Goal: Task Accomplishment & Management: Manage account settings

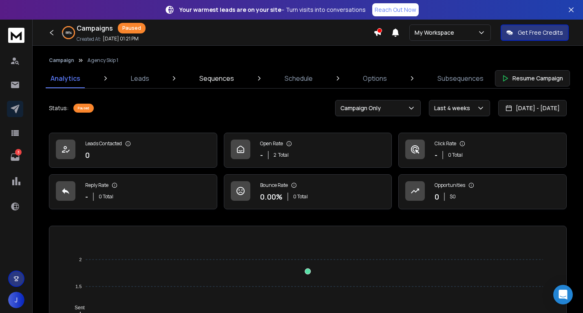
click at [214, 77] on p "Sequences" at bounding box center [217, 78] width 35 height 10
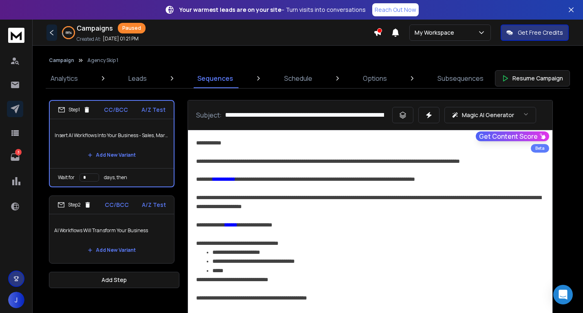
click at [50, 33] on icon at bounding box center [51, 32] width 3 height 5
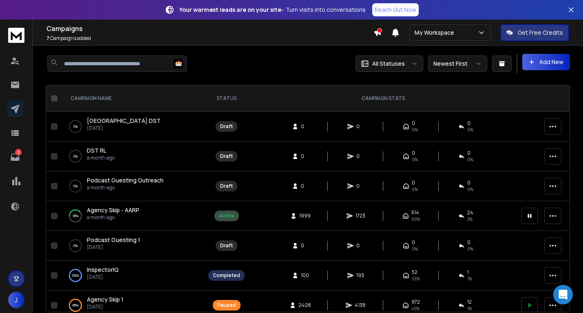
click at [140, 118] on span "[GEOGRAPHIC_DATA] DST" at bounding box center [124, 121] width 74 height 8
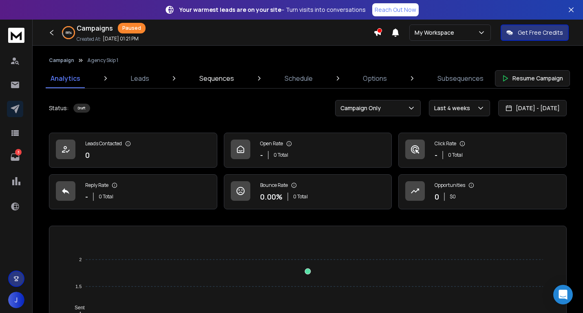
click at [206, 83] on p "Sequences" at bounding box center [217, 78] width 35 height 10
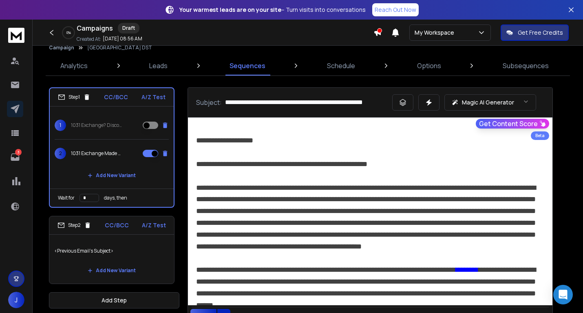
scroll to position [10, 0]
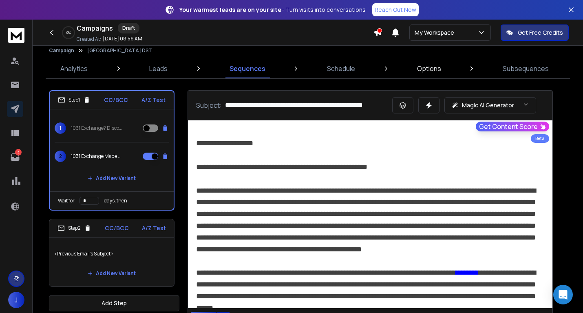
click at [440, 70] on p "Options" at bounding box center [429, 69] width 24 height 10
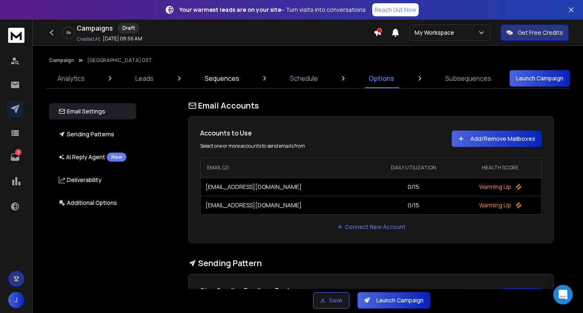
click at [216, 79] on p "Sequences" at bounding box center [222, 78] width 35 height 10
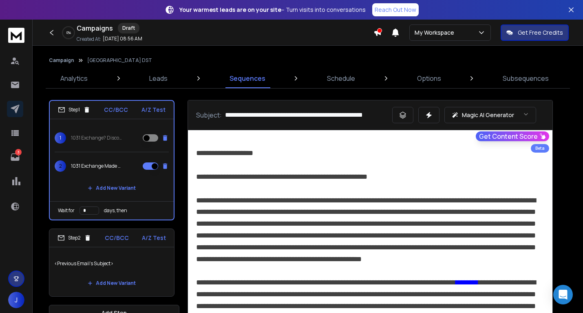
click at [148, 138] on button "button" at bounding box center [151, 137] width 16 height 7
click at [153, 77] on p "Leads" at bounding box center [158, 78] width 18 height 10
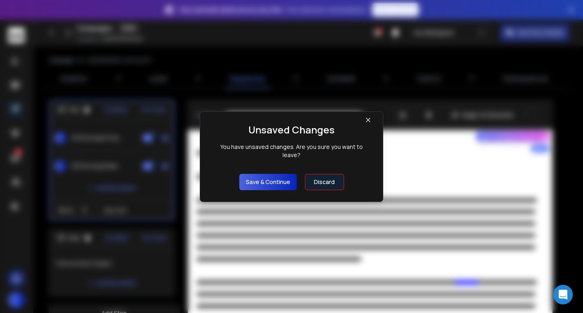
click at [281, 175] on button "Save & Continue" at bounding box center [268, 182] width 58 height 16
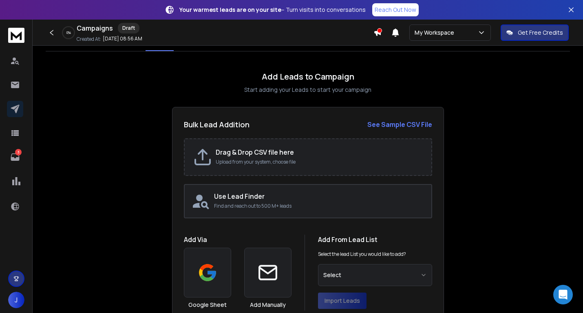
scroll to position [58, 0]
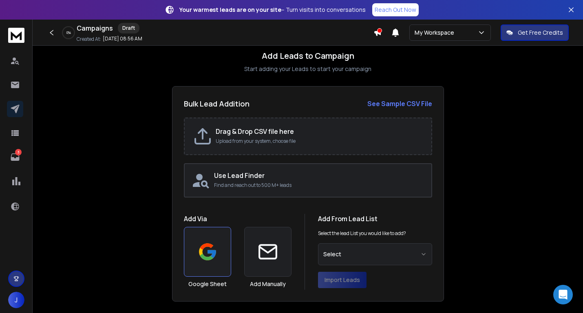
click at [211, 244] on icon at bounding box center [206, 246] width 13 height 7
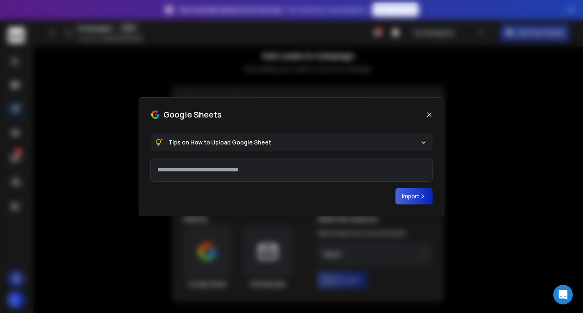
click at [278, 169] on input at bounding box center [292, 170] width 282 height 24
click at [179, 174] on input at bounding box center [292, 170] width 282 height 24
paste input "**********"
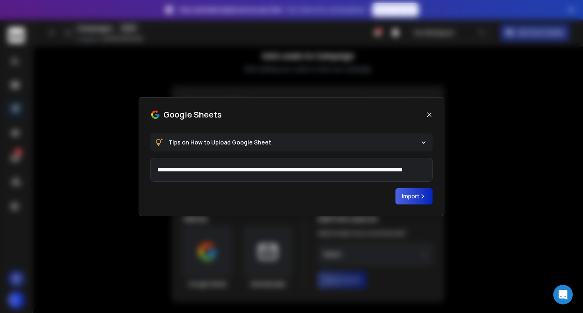
scroll to position [0, 80]
type input "**********"
click at [414, 199] on button "Import" at bounding box center [414, 196] width 37 height 16
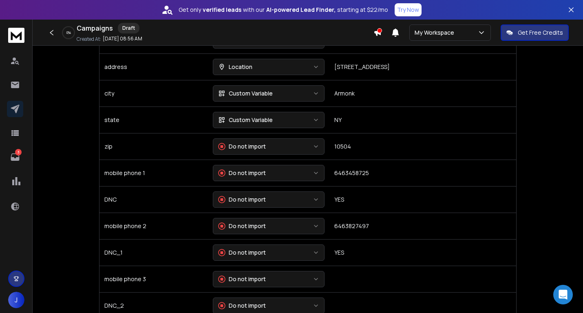
scroll to position [256, 0]
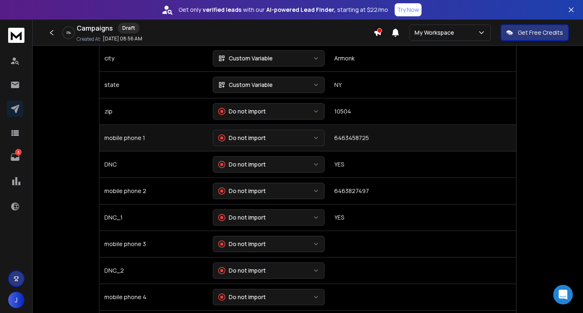
click at [319, 141] on icon "button" at bounding box center [316, 138] width 7 height 7
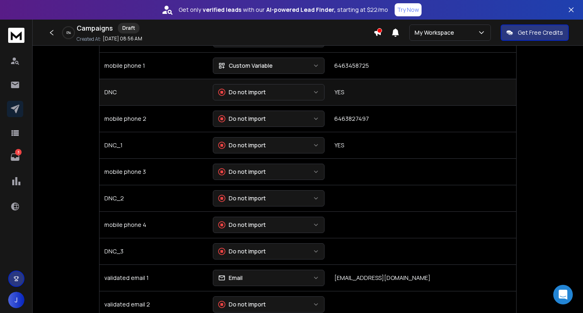
scroll to position [333, 0]
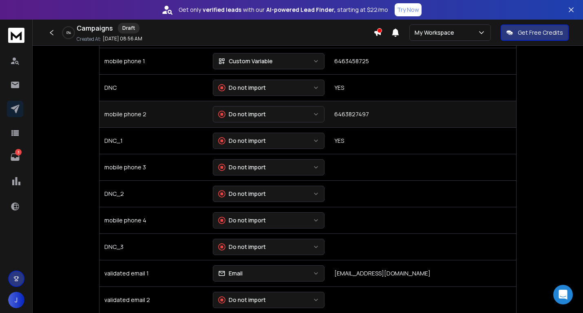
click at [325, 122] on button "Do not import" at bounding box center [269, 114] width 112 height 16
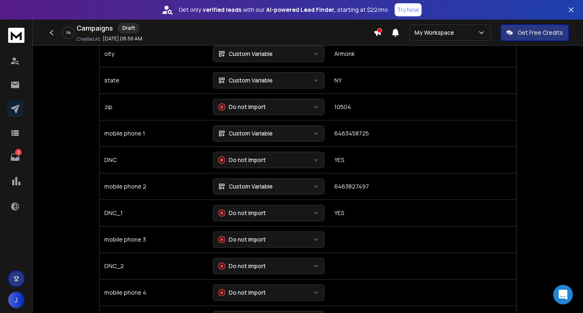
scroll to position [259, 0]
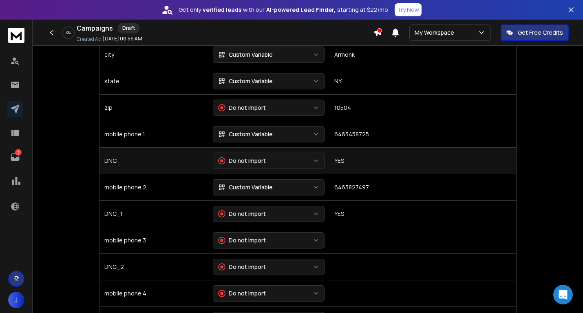
click at [308, 169] on button "Do not import" at bounding box center [269, 161] width 112 height 16
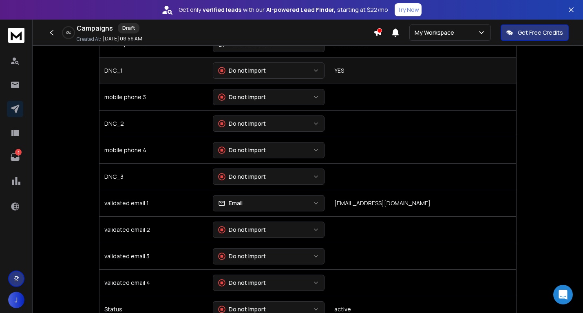
scroll to position [412, 0]
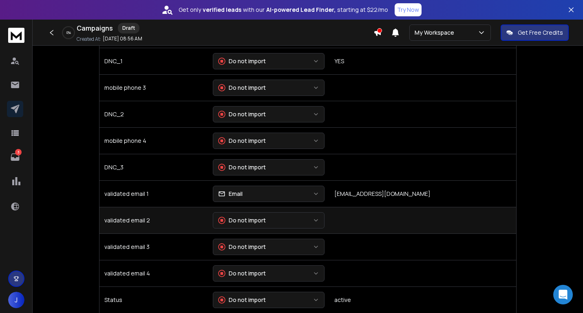
click at [295, 228] on button "Do not import" at bounding box center [269, 220] width 112 height 16
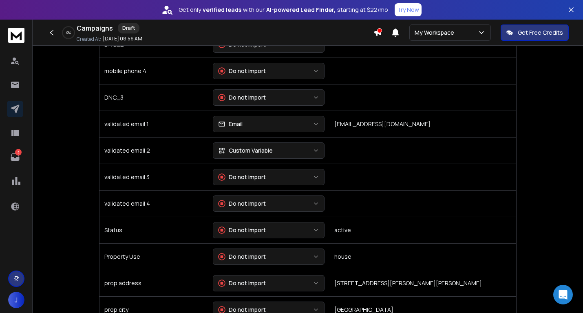
scroll to position [563, 0]
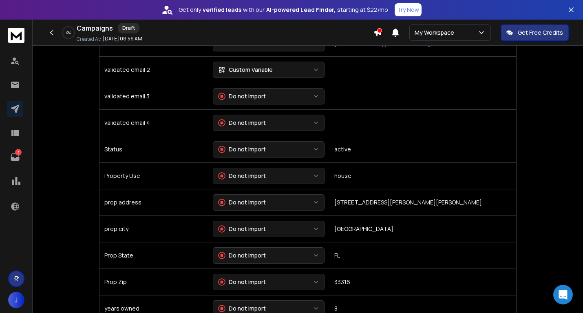
click at [266, 180] on div "Do not import" at bounding box center [242, 176] width 48 height 8
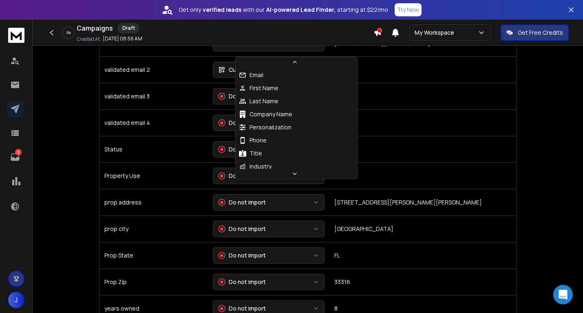
scroll to position [82, 0]
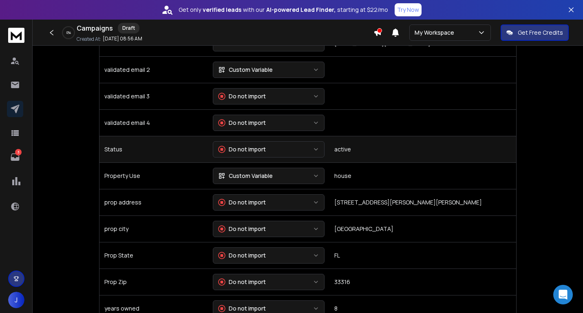
click at [266, 153] on div "Do not import" at bounding box center [242, 149] width 48 height 8
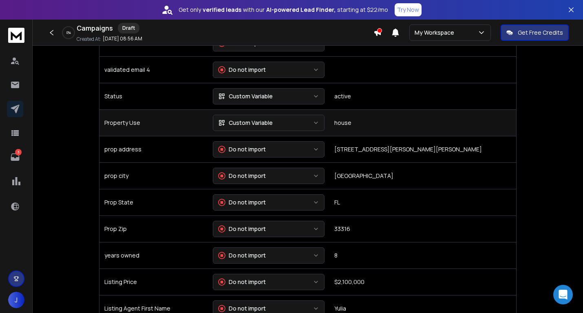
scroll to position [614, 0]
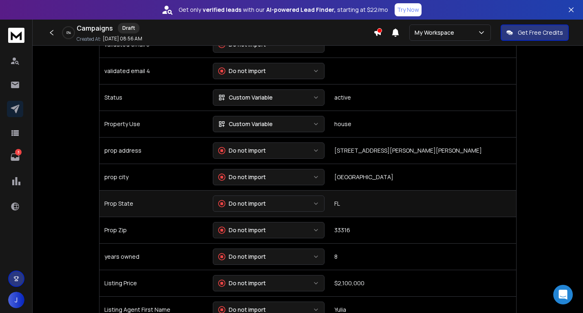
click at [266, 208] on div "Do not import" at bounding box center [242, 204] width 48 height 8
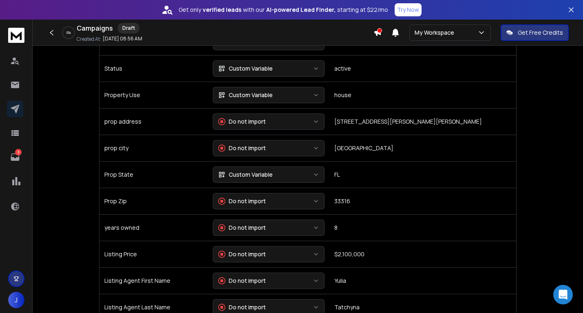
scroll to position [712, 0]
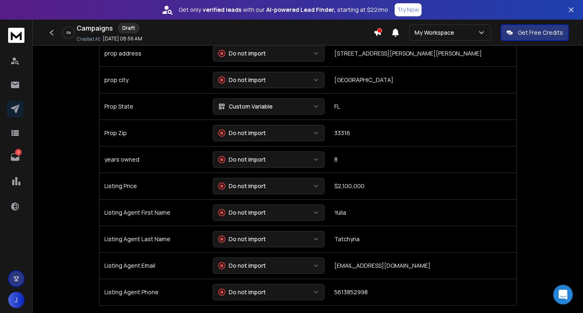
click at [266, 164] on div "Do not import" at bounding box center [242, 159] width 48 height 8
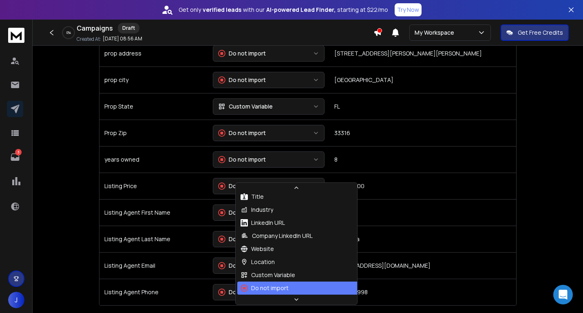
scroll to position [0, 2]
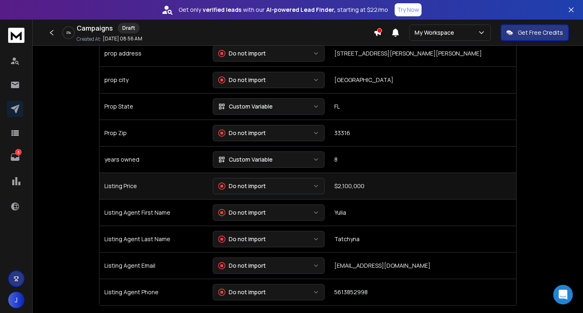
click at [266, 190] on div "Do not import" at bounding box center [242, 186] width 48 height 8
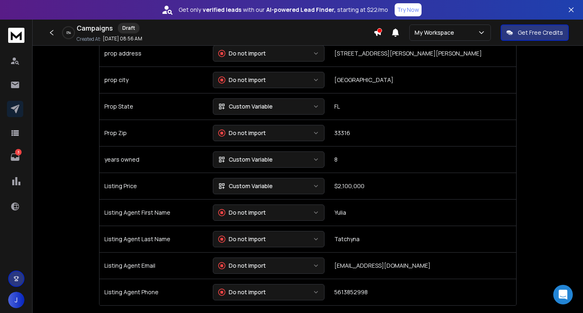
scroll to position [867, 0]
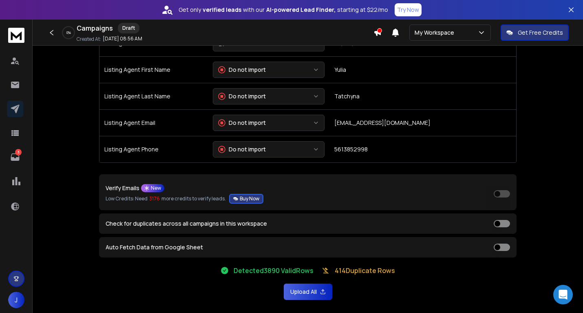
click at [309, 294] on button "Upload All" at bounding box center [308, 292] width 49 height 16
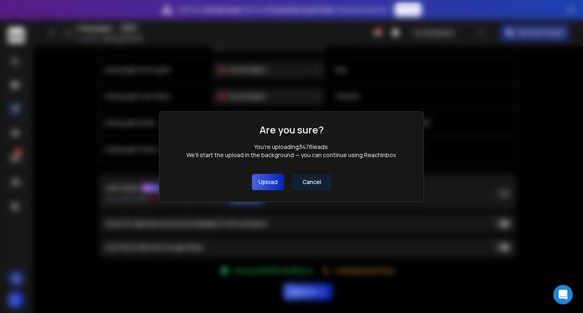
click at [273, 182] on button "Upload" at bounding box center [268, 182] width 32 height 16
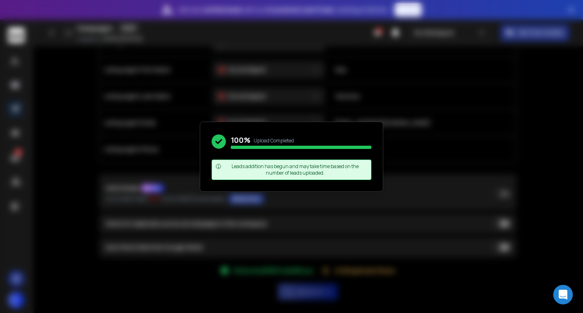
scroll to position [844, 0]
